Goal: Task Accomplishment & Management: Manage account settings

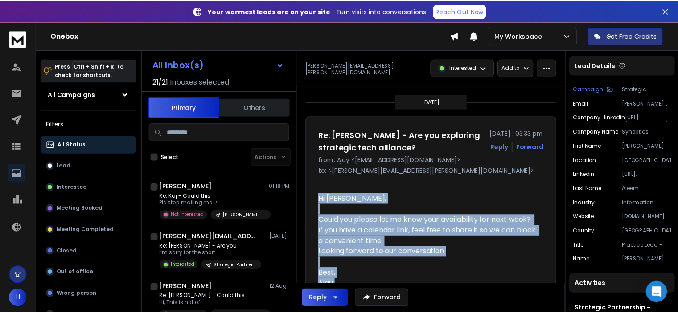
scroll to position [45, 0]
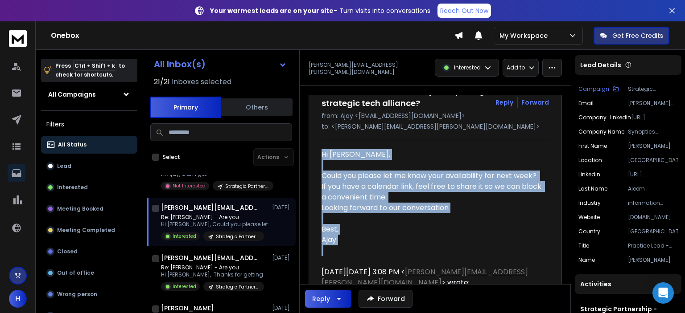
click at [433, 241] on div "Ajay" at bounding box center [432, 240] width 220 height 11
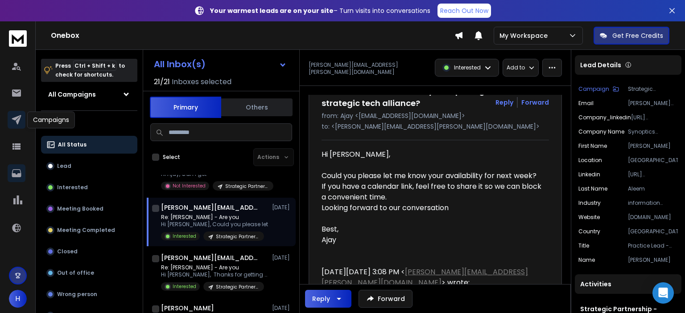
click at [14, 117] on icon at bounding box center [16, 119] width 9 height 9
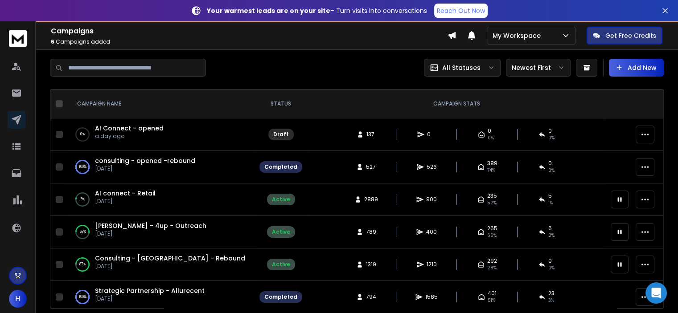
click at [634, 71] on button "Add New" at bounding box center [636, 68] width 55 height 18
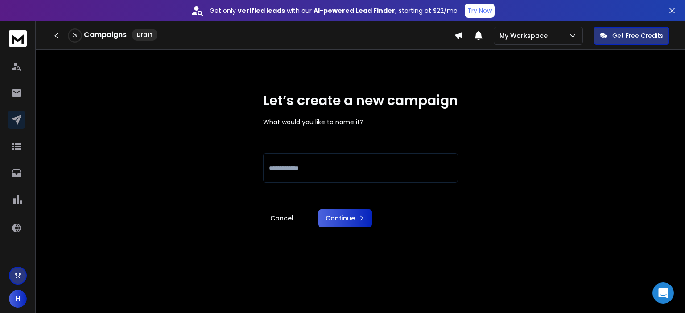
click at [341, 176] on input at bounding box center [360, 167] width 195 height 29
type input "**********"
click at [334, 219] on button "Continue" at bounding box center [345, 219] width 54 height 18
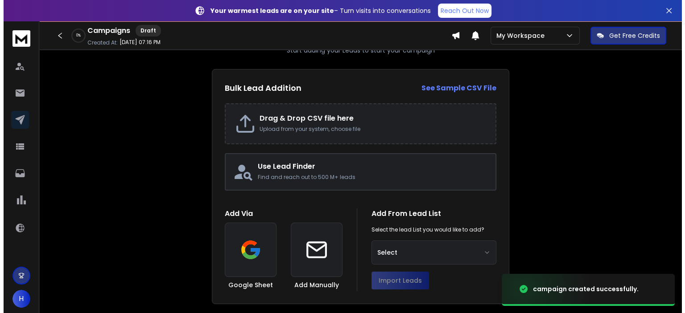
scroll to position [91, 0]
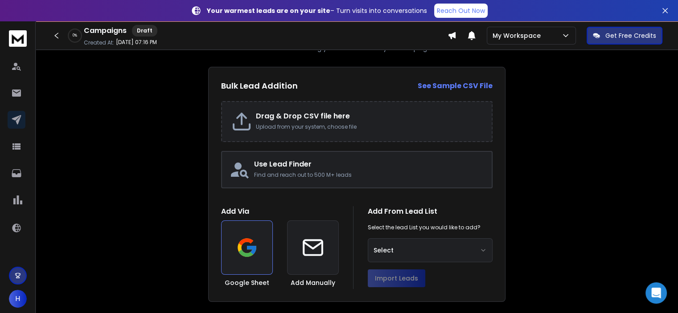
click at [242, 249] on icon at bounding box center [247, 248] width 22 height 27
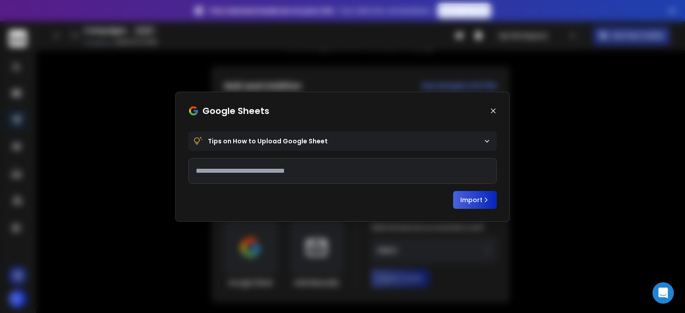
click at [291, 162] on input at bounding box center [342, 171] width 309 height 26
paste input "**********"
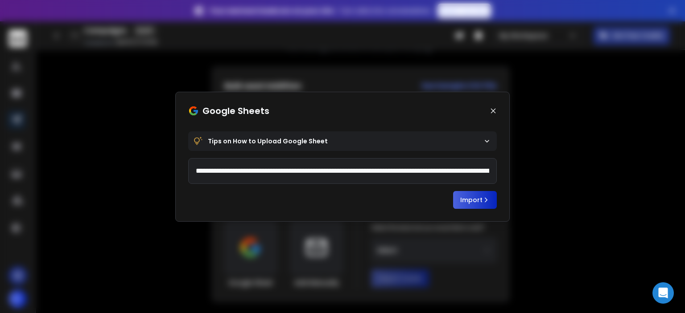
scroll to position [0, 194]
type input "**********"
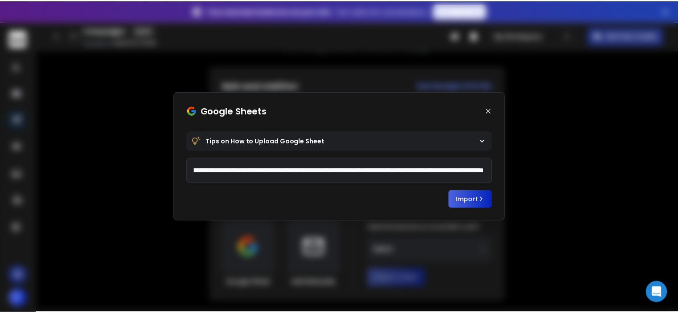
scroll to position [0, 0]
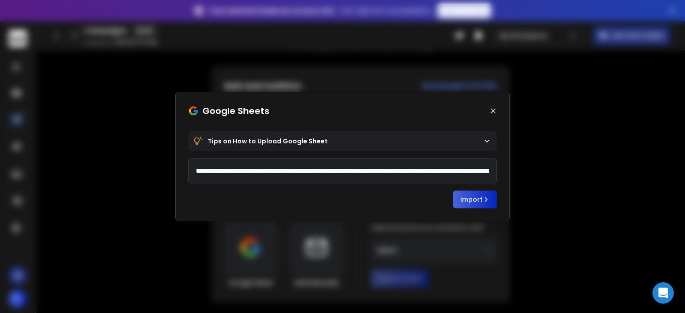
click at [463, 196] on button "Import" at bounding box center [475, 200] width 44 height 18
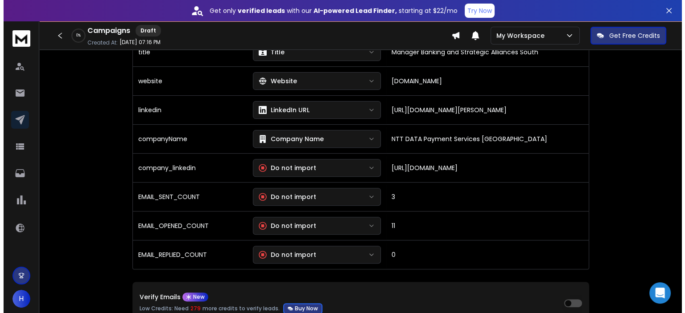
scroll to position [290, 0]
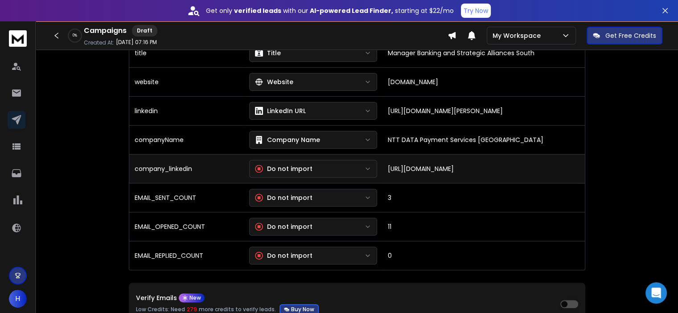
click at [369, 173] on icon "button" at bounding box center [367, 168] width 7 height 7
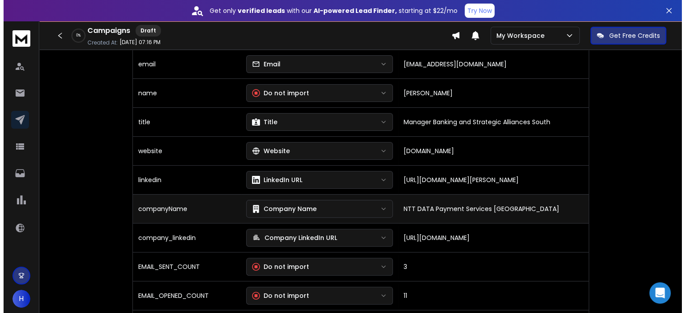
scroll to position [201, 0]
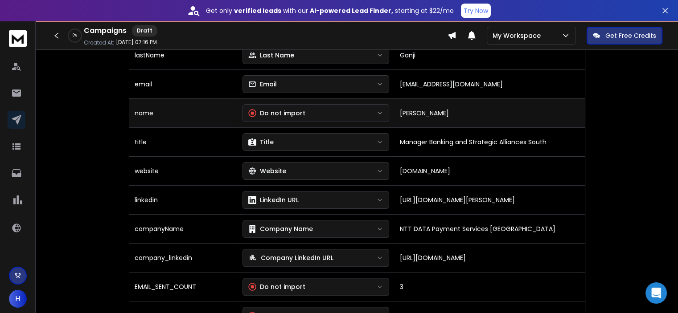
click at [380, 122] on button "Do not import" at bounding box center [316, 113] width 147 height 18
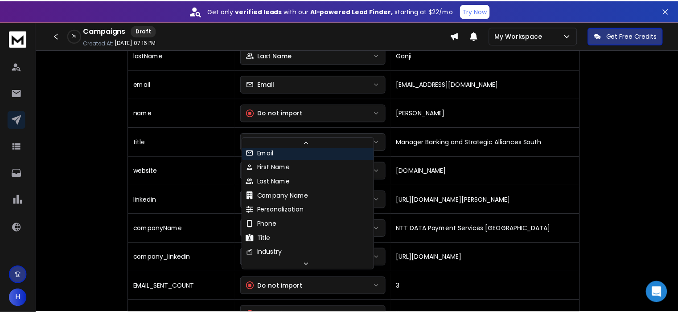
scroll to position [0, 0]
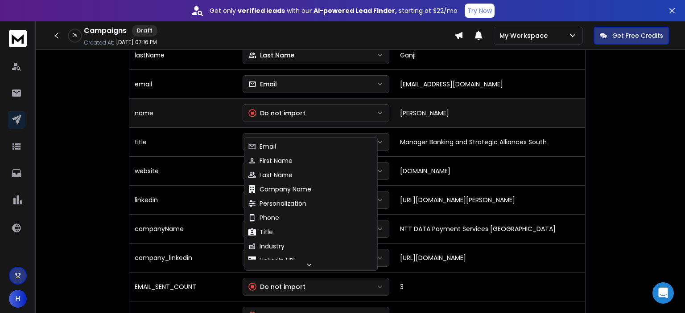
click at [441, 127] on td "[PERSON_NAME]" at bounding box center [490, 113] width 190 height 29
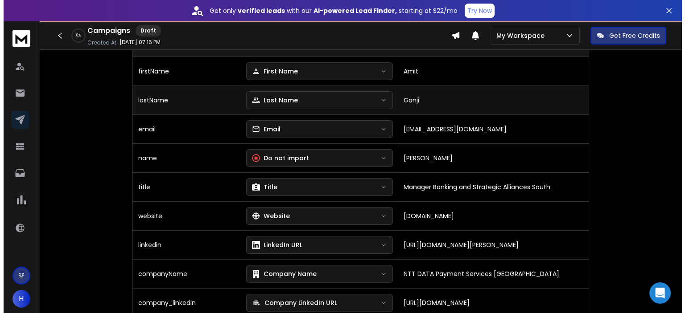
scroll to position [157, 0]
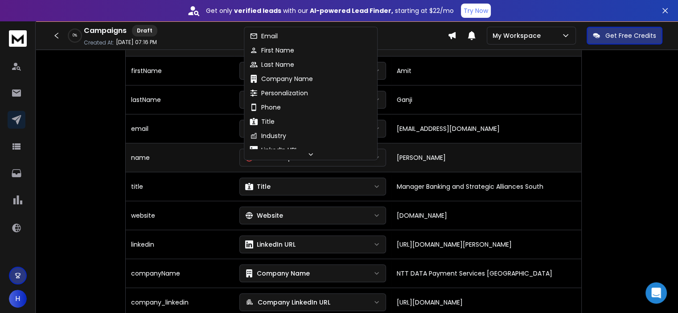
click at [375, 167] on button "Do not import" at bounding box center [312, 158] width 147 height 18
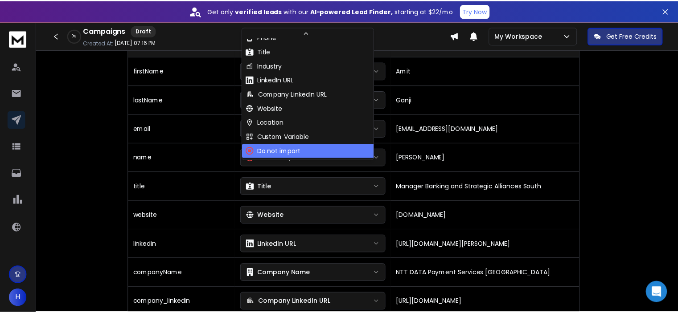
scroll to position [81, 0]
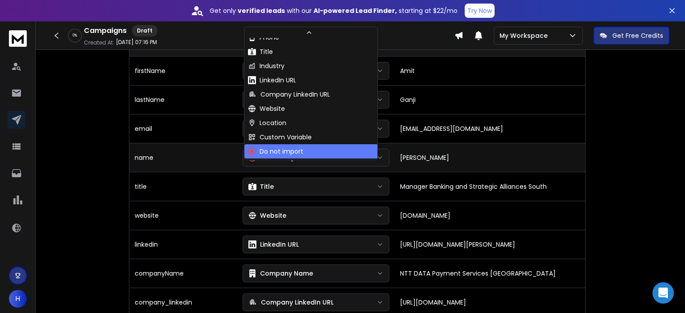
click at [449, 172] on td "[PERSON_NAME]" at bounding box center [490, 157] width 190 height 29
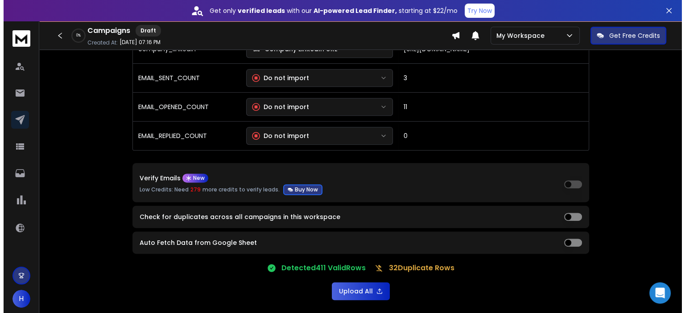
scroll to position [424, 0]
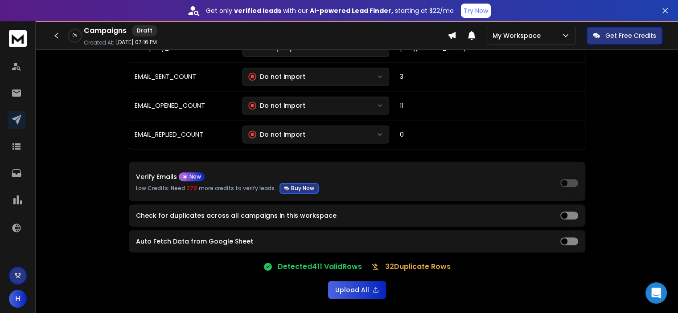
click at [341, 289] on button "Upload All" at bounding box center [357, 290] width 58 height 18
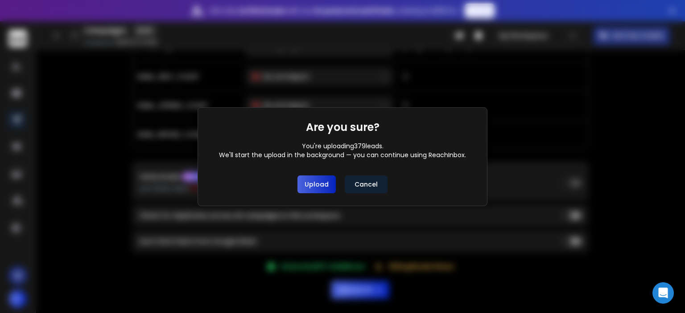
click at [317, 185] on button "Upload" at bounding box center [316, 185] width 38 height 18
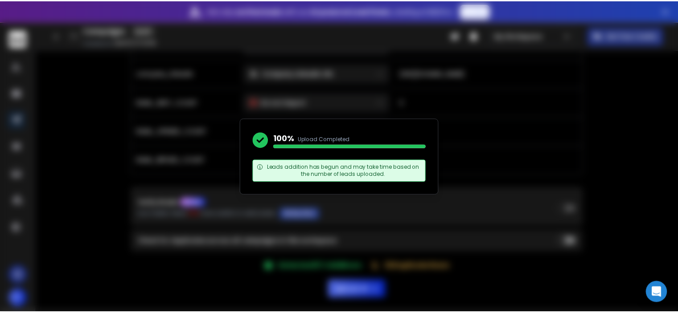
scroll to position [398, 0]
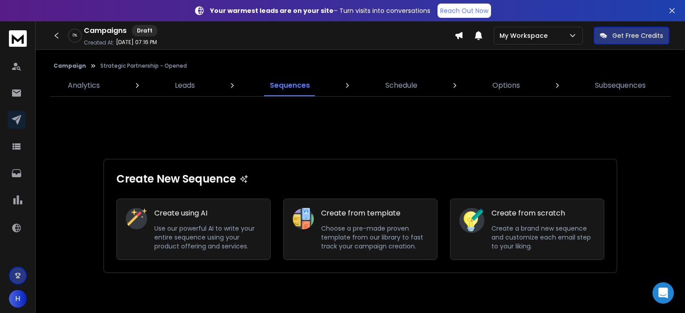
click at [165, 87] on div "Analytics Leads Sequences Schedule Options Subsequences" at bounding box center [357, 85] width 614 height 21
click at [175, 86] on p "Leads" at bounding box center [185, 85] width 20 height 11
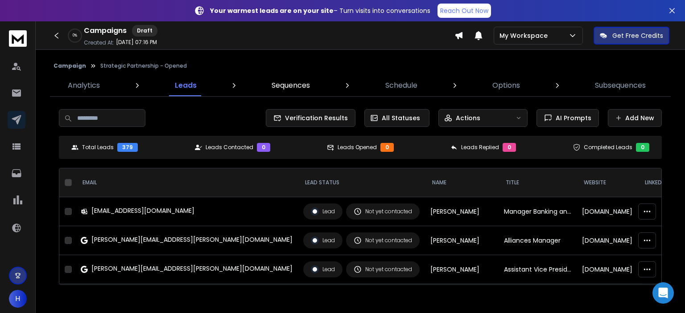
click at [293, 83] on p "Sequences" at bounding box center [291, 85] width 38 height 11
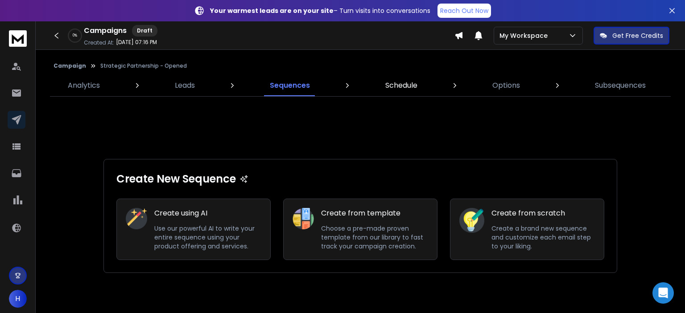
click at [397, 85] on p "Schedule" at bounding box center [401, 85] width 32 height 11
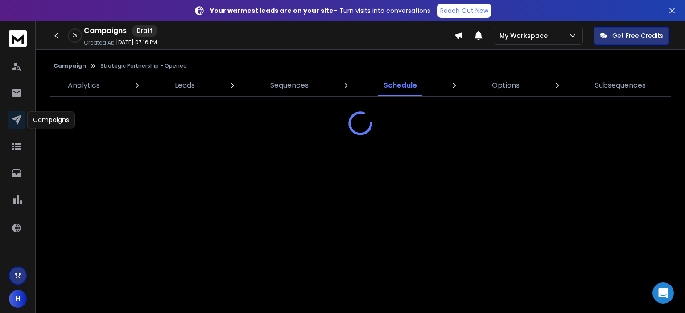
click at [21, 122] on link at bounding box center [17, 120] width 18 height 18
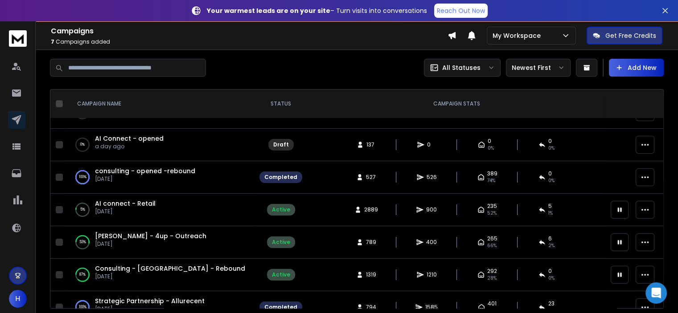
scroll to position [43, 0]
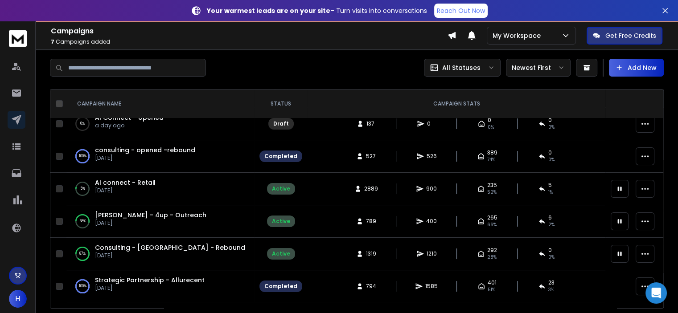
click at [132, 285] on p "[DATE]" at bounding box center [150, 288] width 110 height 7
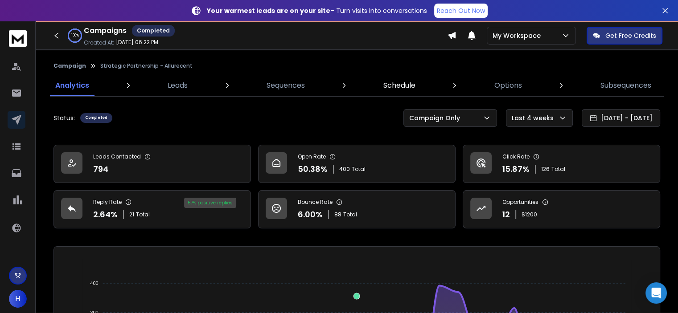
click at [408, 87] on p "Schedule" at bounding box center [399, 85] width 32 height 11
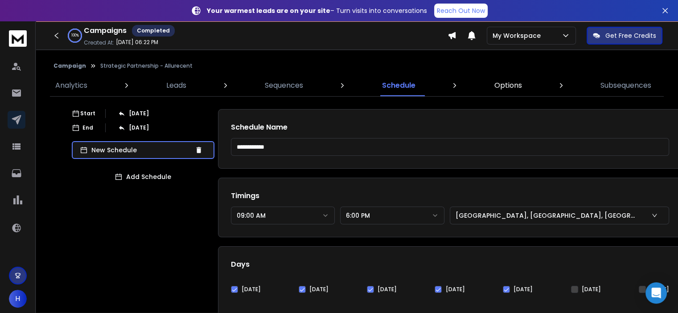
click at [508, 91] on p "Options" at bounding box center [508, 85] width 28 height 11
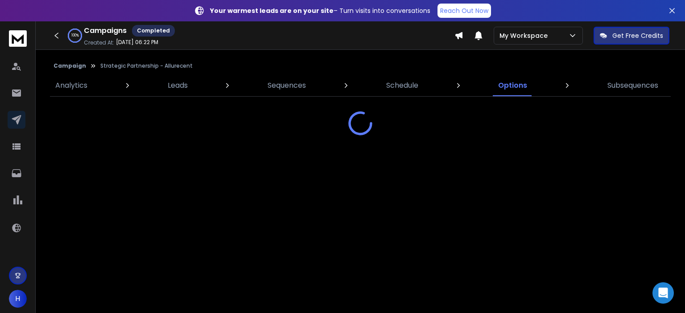
select select "*********"
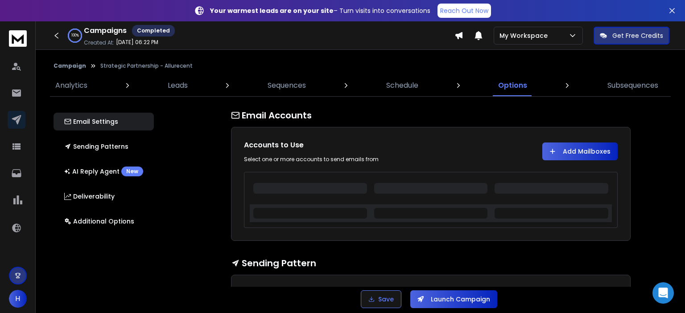
click at [416, 74] on div "Campaign Strategic Partnership - Allurecent Analytics Leads Sequences Schedule …" at bounding box center [360, 78] width 621 height 38
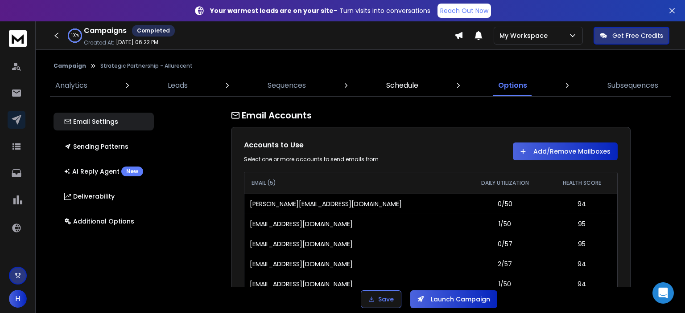
click at [396, 85] on p "Schedule" at bounding box center [402, 85] width 32 height 11
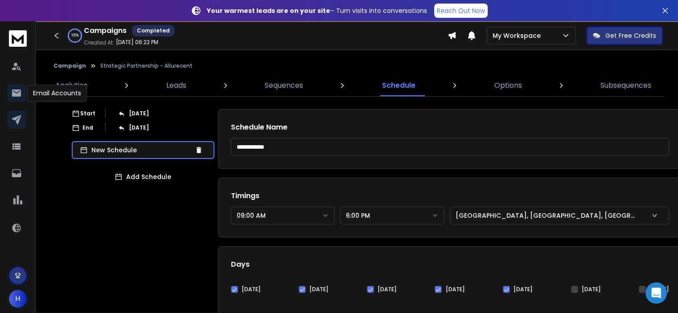
click at [18, 99] on link at bounding box center [17, 93] width 18 height 18
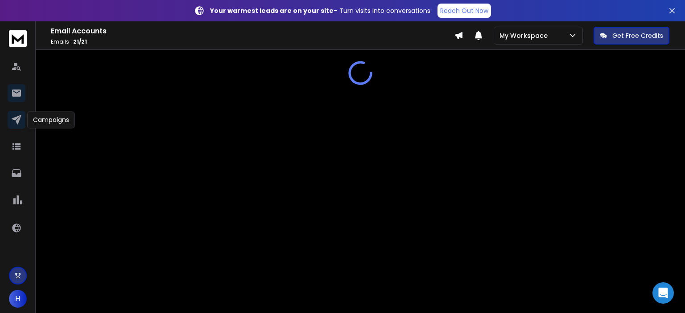
click at [18, 112] on link at bounding box center [17, 120] width 18 height 18
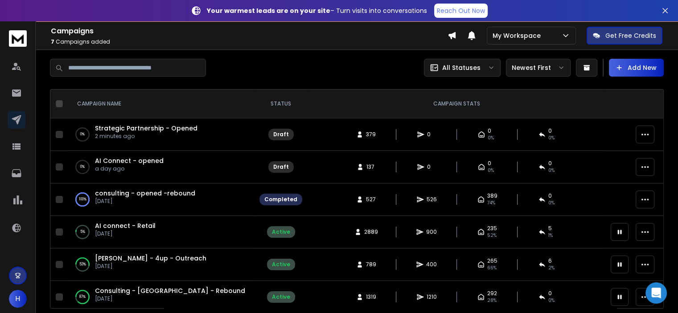
click at [155, 130] on span "Strategic Partnership - Opened" at bounding box center [146, 128] width 103 height 9
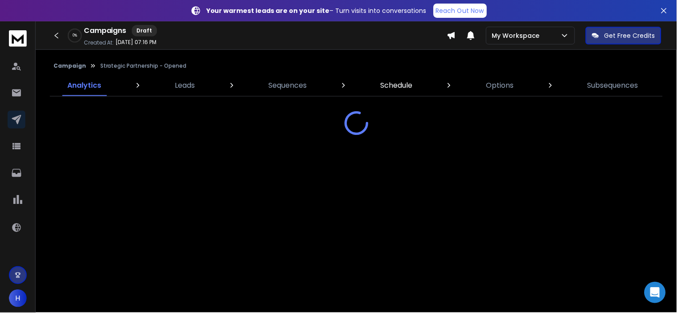
click at [394, 82] on p "Schedule" at bounding box center [397, 85] width 32 height 11
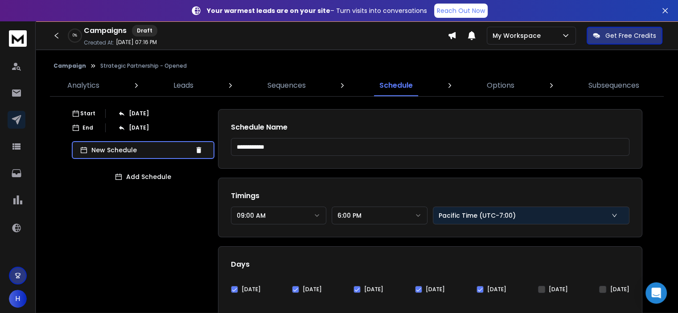
click at [615, 214] on icon "button" at bounding box center [615, 216] width 18 height 6
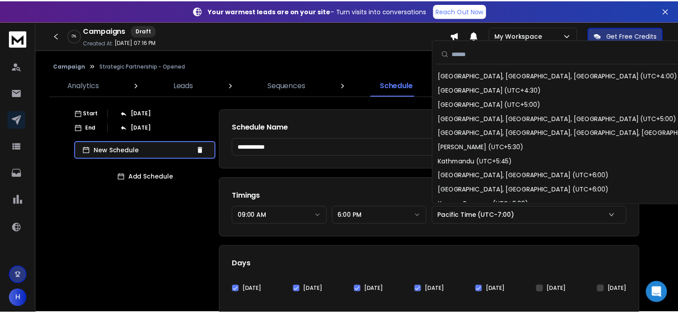
scroll to position [713, 0]
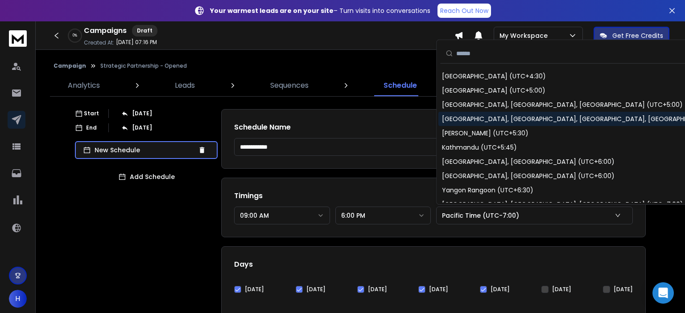
click at [533, 115] on div "[GEOGRAPHIC_DATA], [GEOGRAPHIC_DATA], [GEOGRAPHIC_DATA], [GEOGRAPHIC_DATA] (UTC…" at bounding box center [596, 119] width 309 height 9
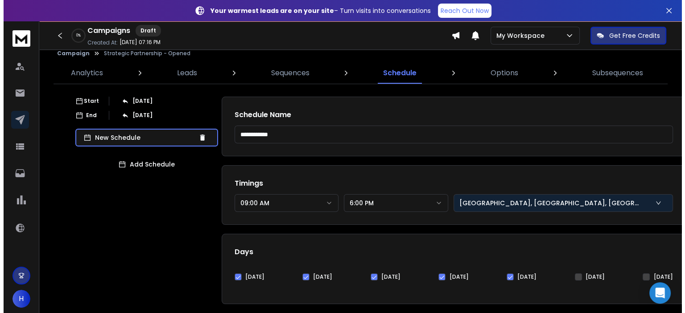
scroll to position [0, 0]
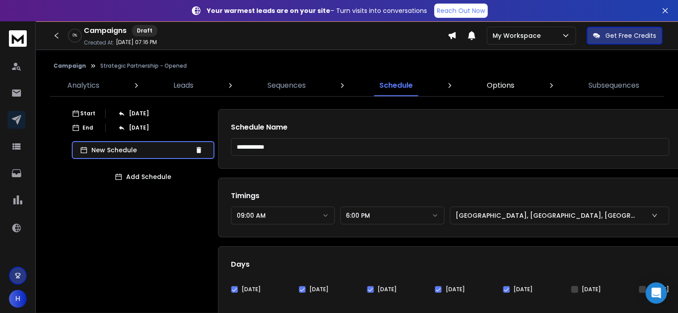
click at [498, 91] on p "Options" at bounding box center [501, 85] width 28 height 11
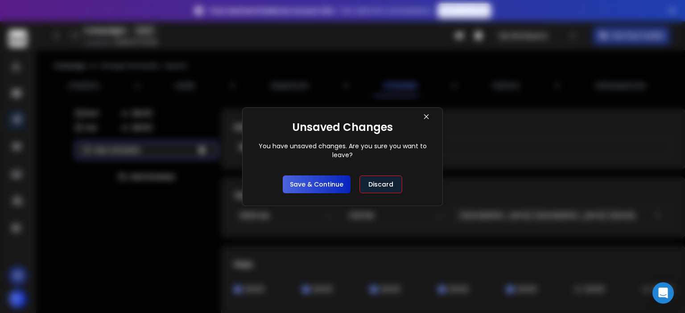
click at [317, 186] on button "Save & Continue" at bounding box center [317, 185] width 68 height 18
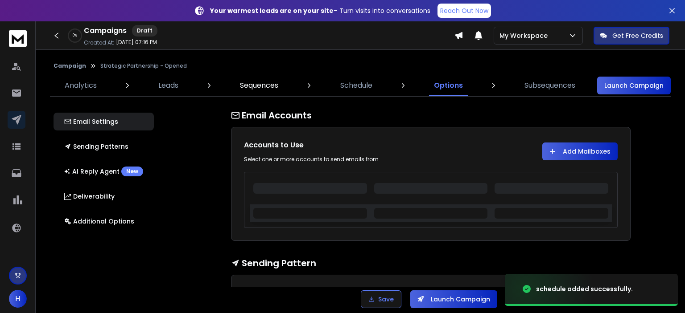
click at [273, 87] on p "Sequences" at bounding box center [259, 85] width 38 height 11
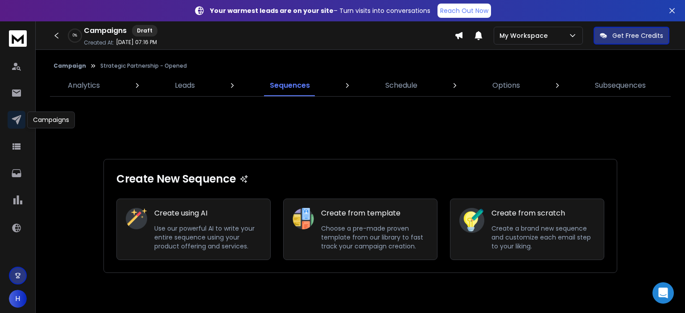
click at [23, 117] on link at bounding box center [17, 120] width 18 height 18
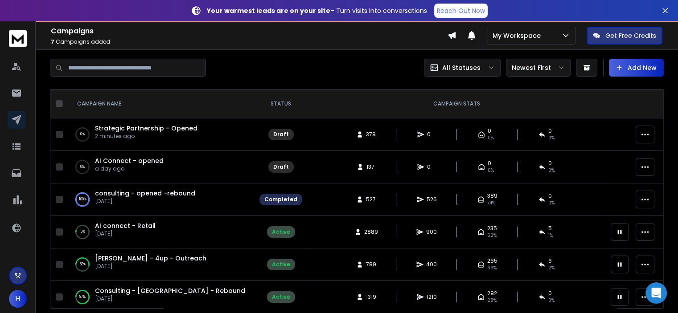
click at [7, 176] on div "H" at bounding box center [18, 169] width 36 height 296
click at [16, 176] on icon at bounding box center [16, 173] width 9 height 8
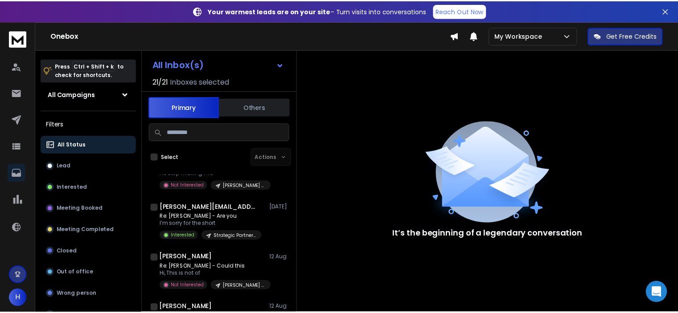
scroll to position [45, 0]
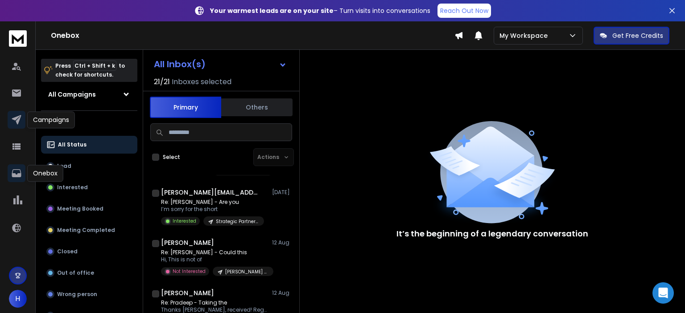
click at [12, 121] on icon at bounding box center [16, 120] width 11 height 11
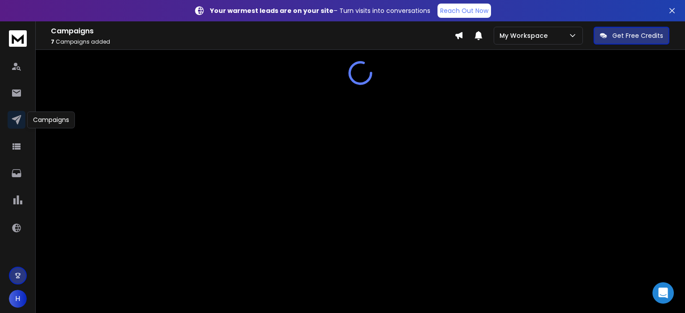
click at [24, 117] on link at bounding box center [17, 120] width 18 height 18
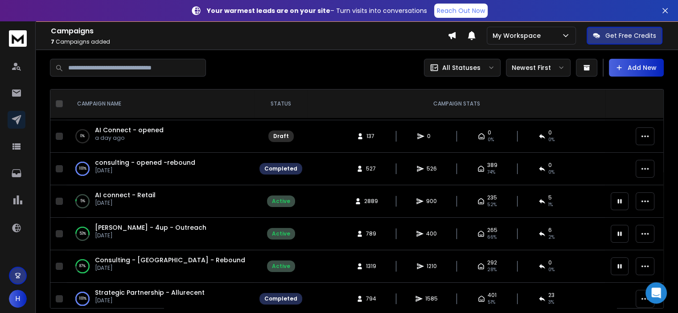
scroll to position [43, 0]
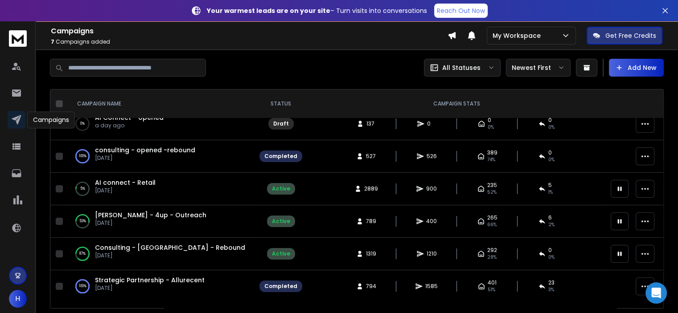
click at [159, 247] on span "Consulting - [GEOGRAPHIC_DATA] - Rebound" at bounding box center [170, 247] width 150 height 9
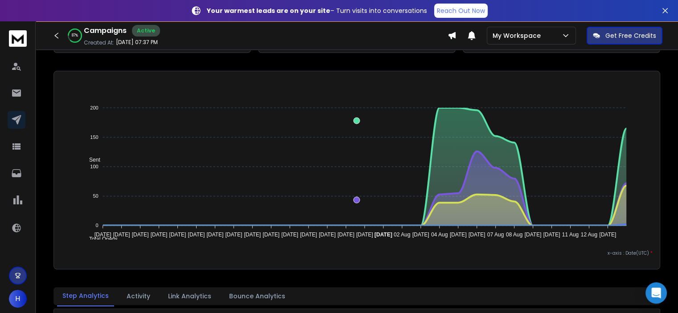
scroll to position [134, 0]
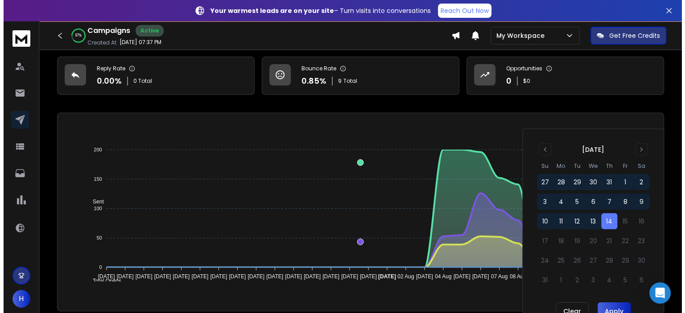
scroll to position [0, 0]
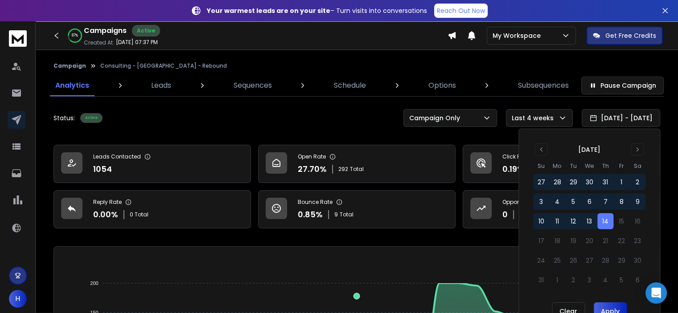
click at [605, 219] on button "14" at bounding box center [606, 222] width 16 height 16
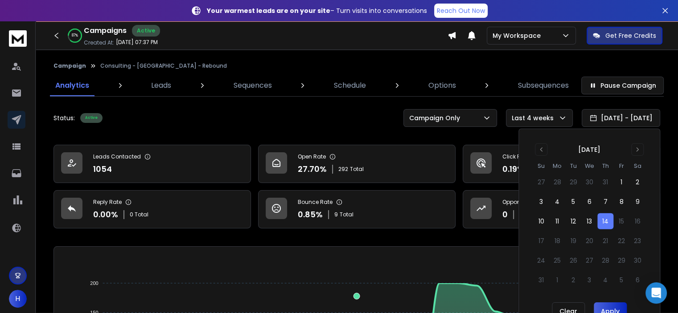
click at [607, 221] on button "14" at bounding box center [606, 222] width 16 height 16
click at [608, 304] on button "Apply" at bounding box center [610, 312] width 33 height 18
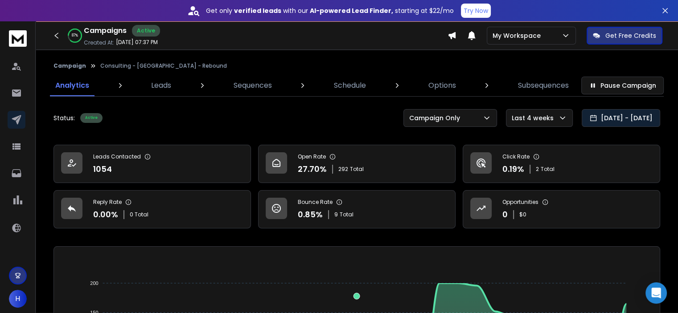
click at [617, 119] on button "[DATE] - [DATE]" at bounding box center [621, 118] width 78 height 18
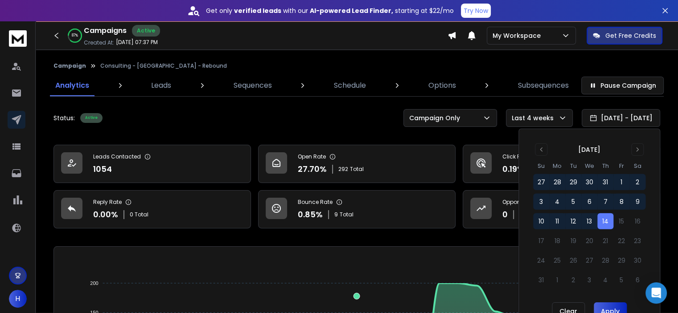
click at [605, 221] on button "14" at bounding box center [606, 222] width 16 height 16
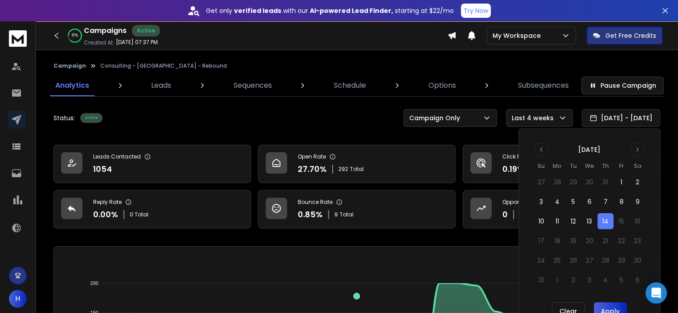
click at [605, 221] on button "14" at bounding box center [606, 222] width 16 height 16
click at [610, 306] on button "Apply" at bounding box center [610, 312] width 33 height 18
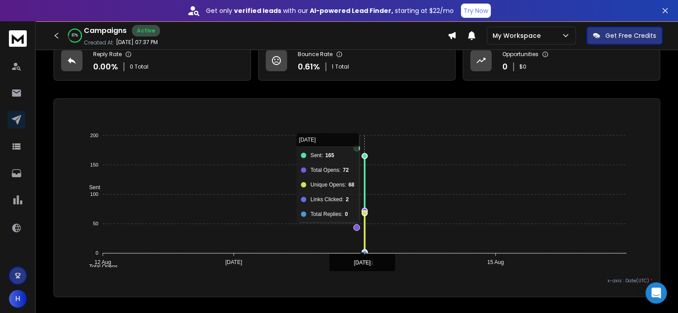
scroll to position [103, 0]
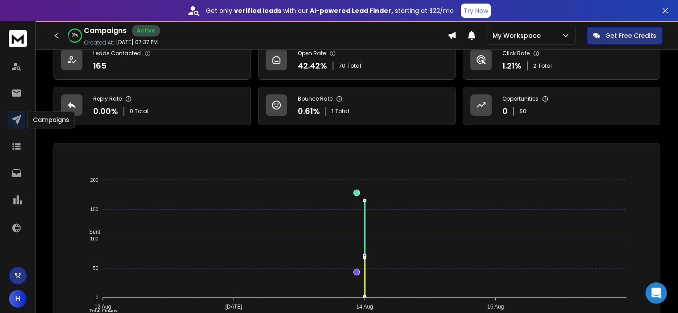
click at [22, 124] on link at bounding box center [17, 120] width 18 height 18
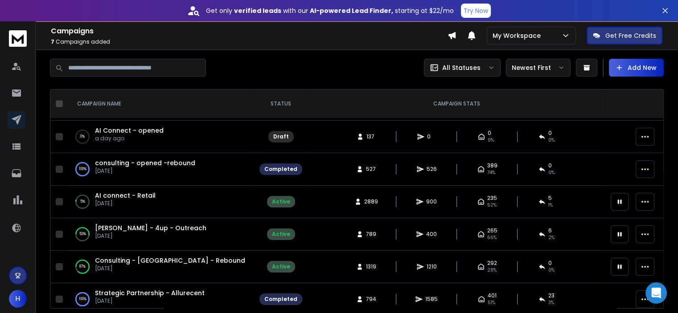
scroll to position [43, 0]
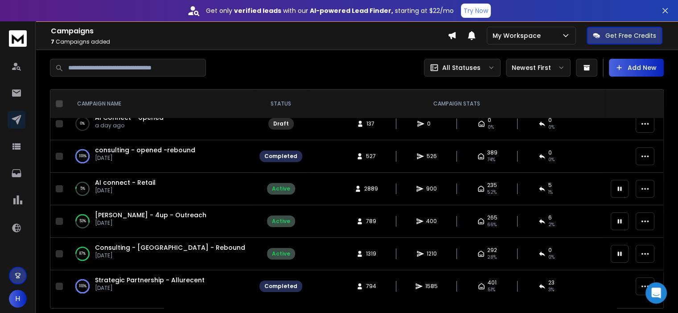
click at [135, 280] on span "Strategic Partnership - Allurecent" at bounding box center [150, 280] width 110 height 9
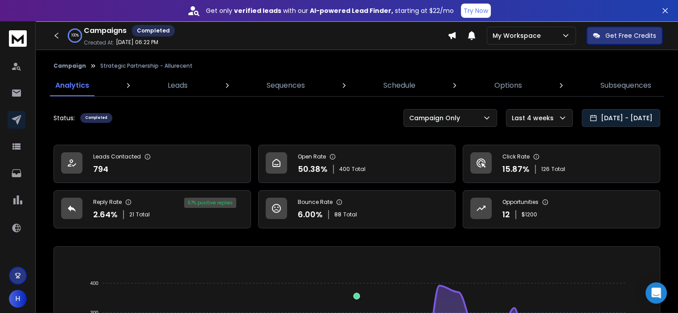
click at [598, 119] on button "[DATE] - [DATE]" at bounding box center [621, 118] width 78 height 18
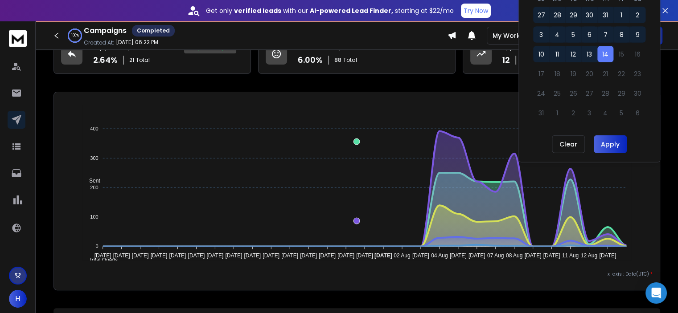
scroll to position [134, 0]
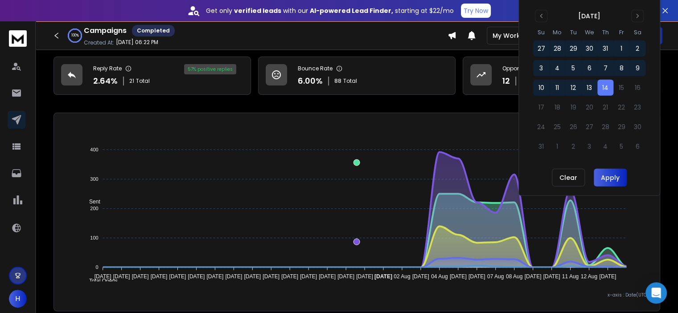
click at [561, 68] on button "4" at bounding box center [557, 68] width 16 height 16
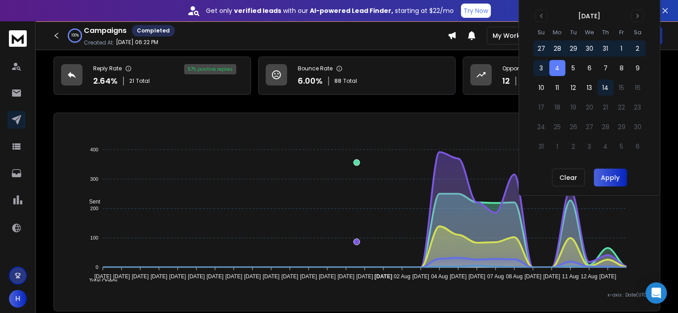
click at [602, 85] on button "14" at bounding box center [606, 88] width 16 height 16
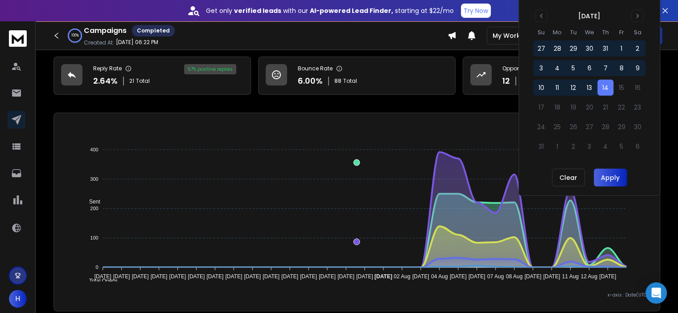
click at [561, 68] on button "4" at bounding box center [557, 68] width 16 height 16
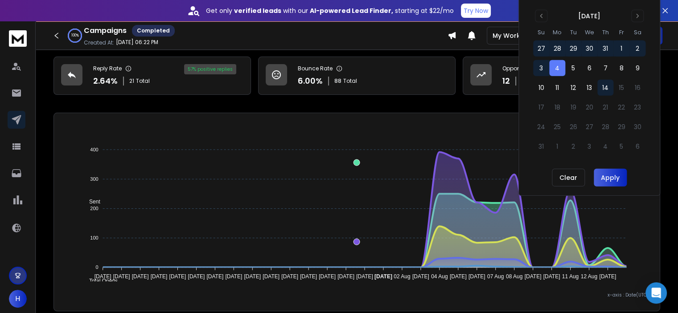
click at [561, 68] on button "4" at bounding box center [557, 68] width 16 height 16
click at [607, 86] on button "14" at bounding box center [606, 88] width 16 height 16
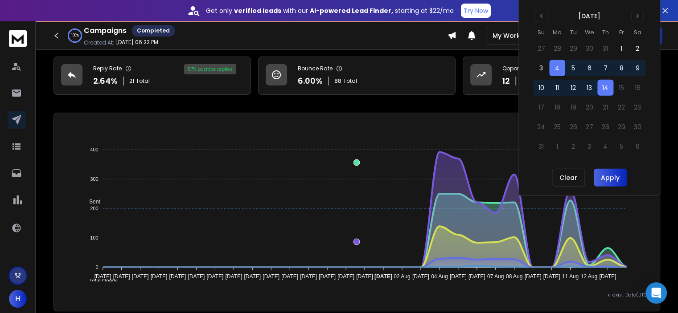
click at [619, 171] on button "Apply" at bounding box center [610, 178] width 33 height 18
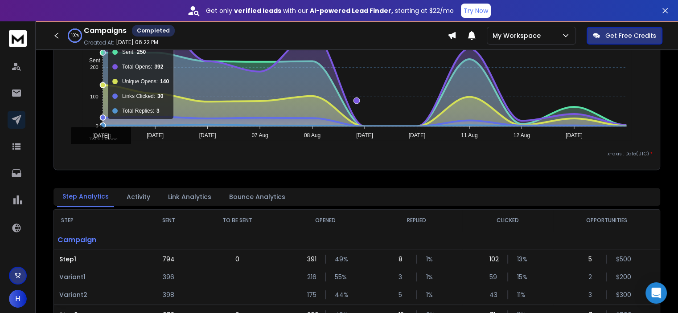
scroll to position [231, 0]
